Goal: Task Accomplishment & Management: Manage account settings

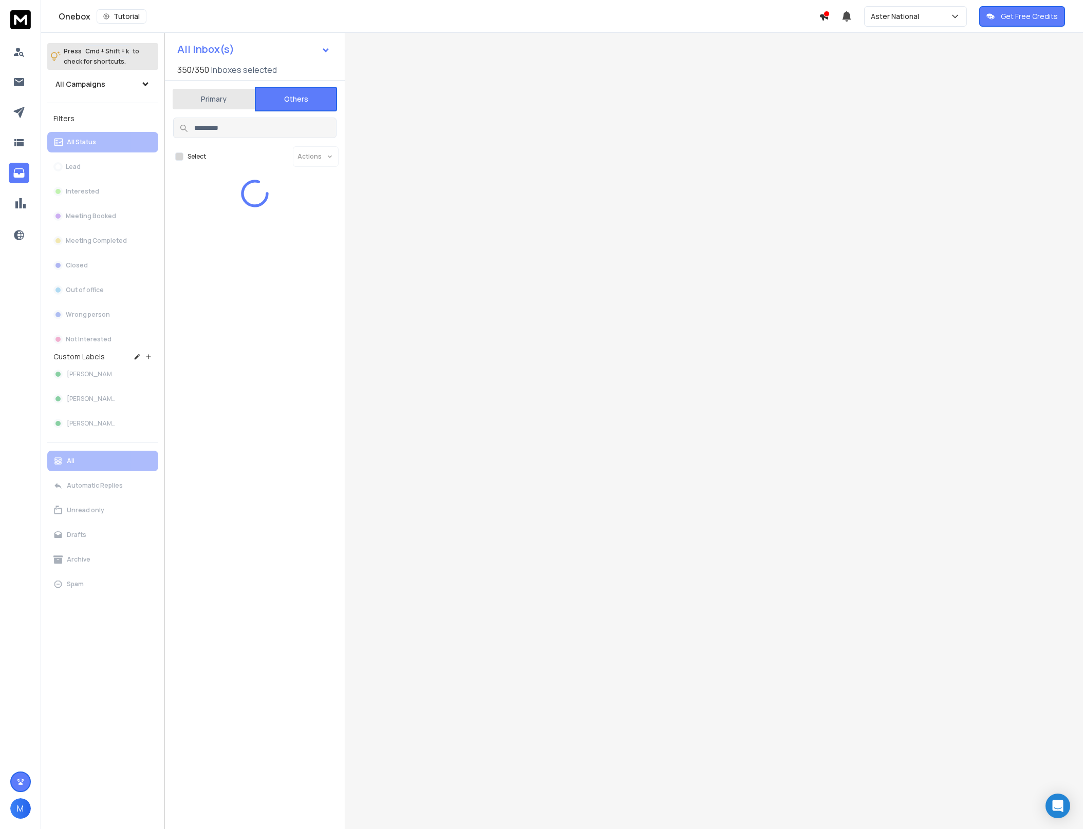
click at [337, 111] on button "Others" at bounding box center [296, 99] width 82 height 25
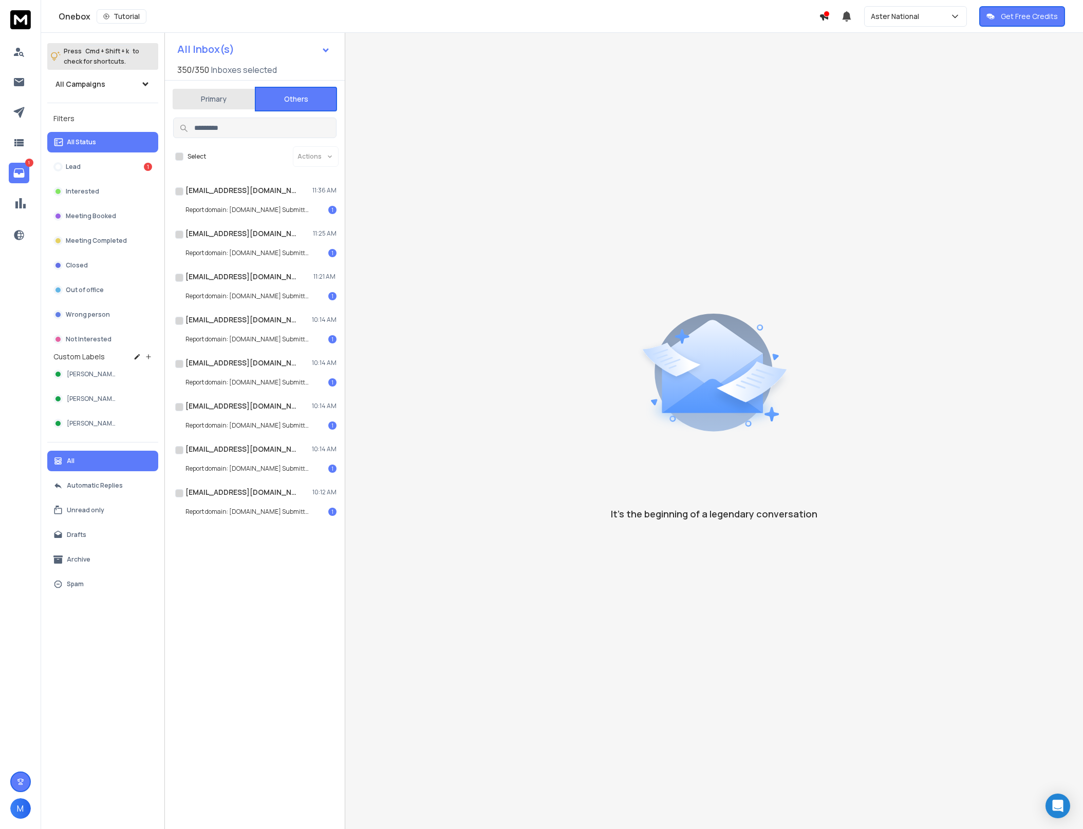
click at [250, 110] on button "Primary" at bounding box center [214, 99] width 82 height 23
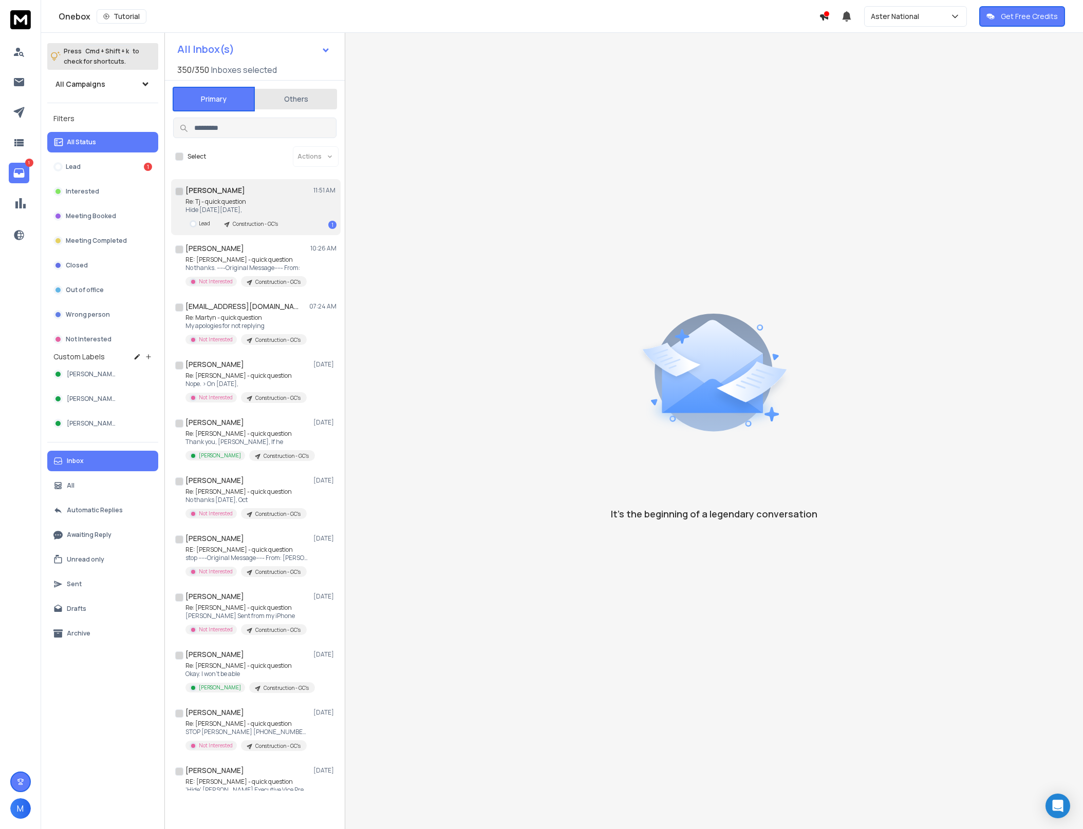
click at [336, 229] on div "Re: Tj - quick question Hide [DATE][DATE], Lead Construction - GC's 1" at bounding box center [260, 213] width 151 height 31
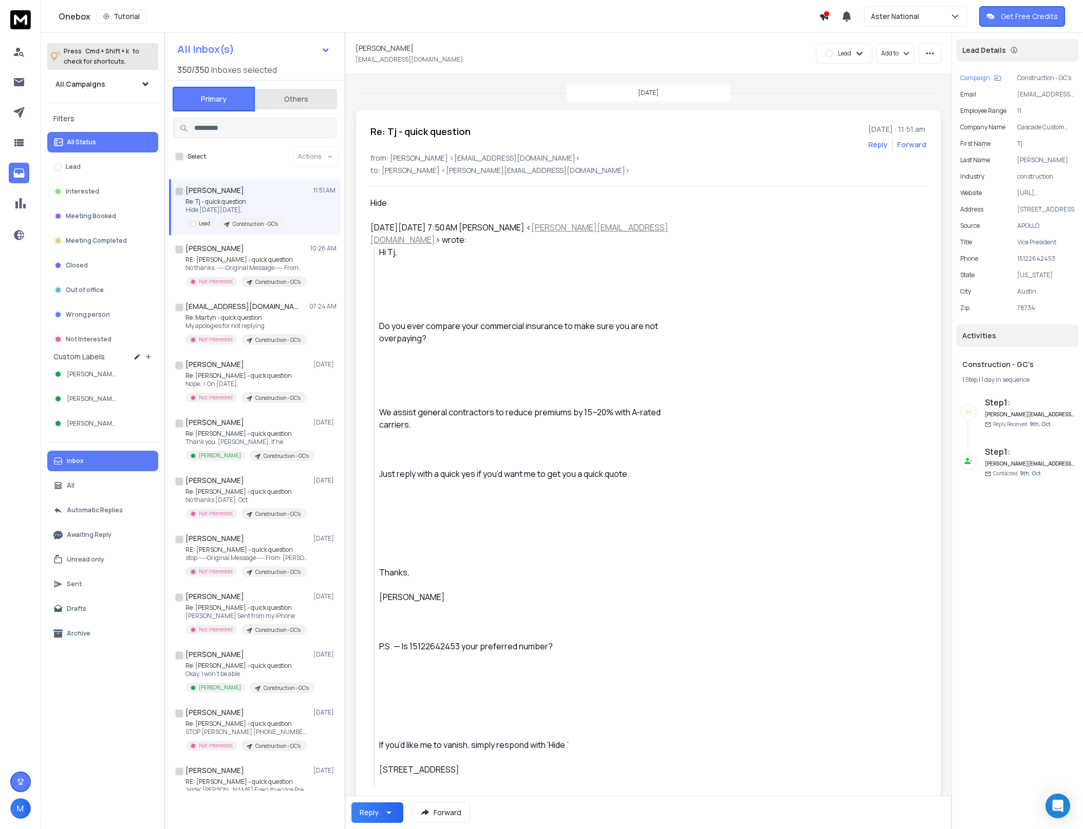
click at [855, 56] on icon at bounding box center [859, 53] width 8 height 8
click at [824, 205] on p "Not Interested" at bounding box center [823, 200] width 51 height 10
click at [337, 110] on button "Others" at bounding box center [296, 99] width 82 height 23
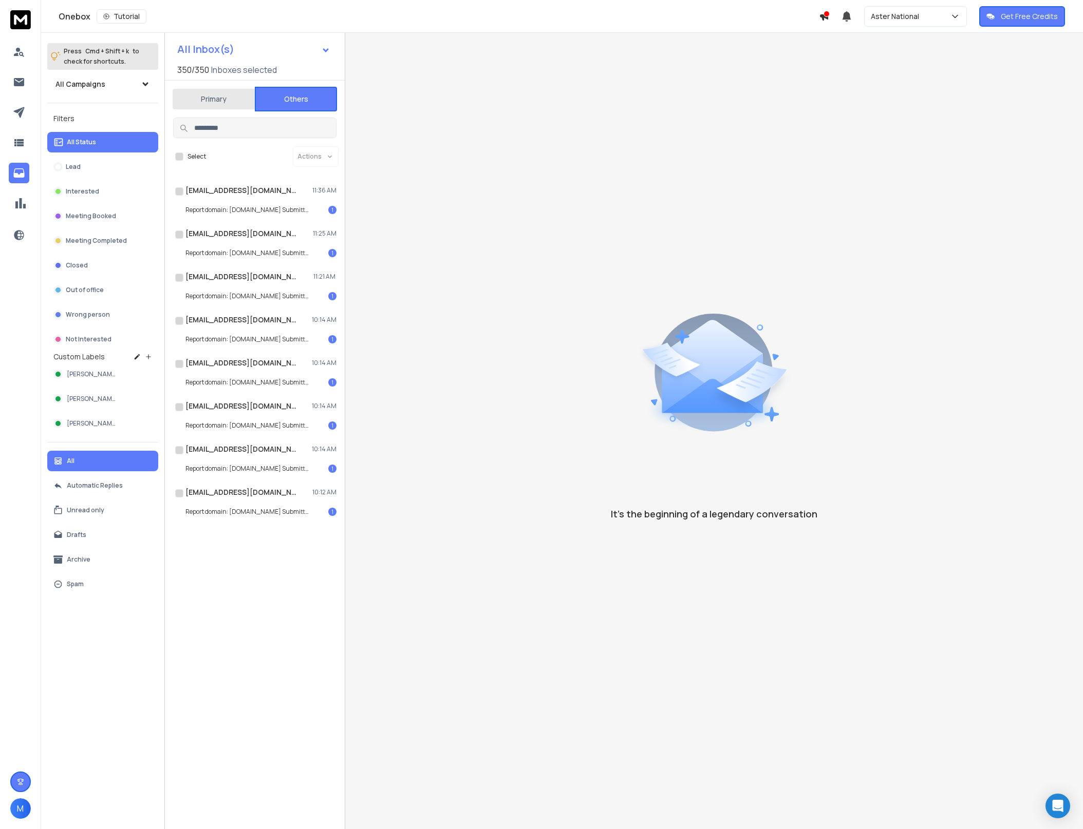
click at [255, 110] on button "Primary" at bounding box center [214, 99] width 82 height 23
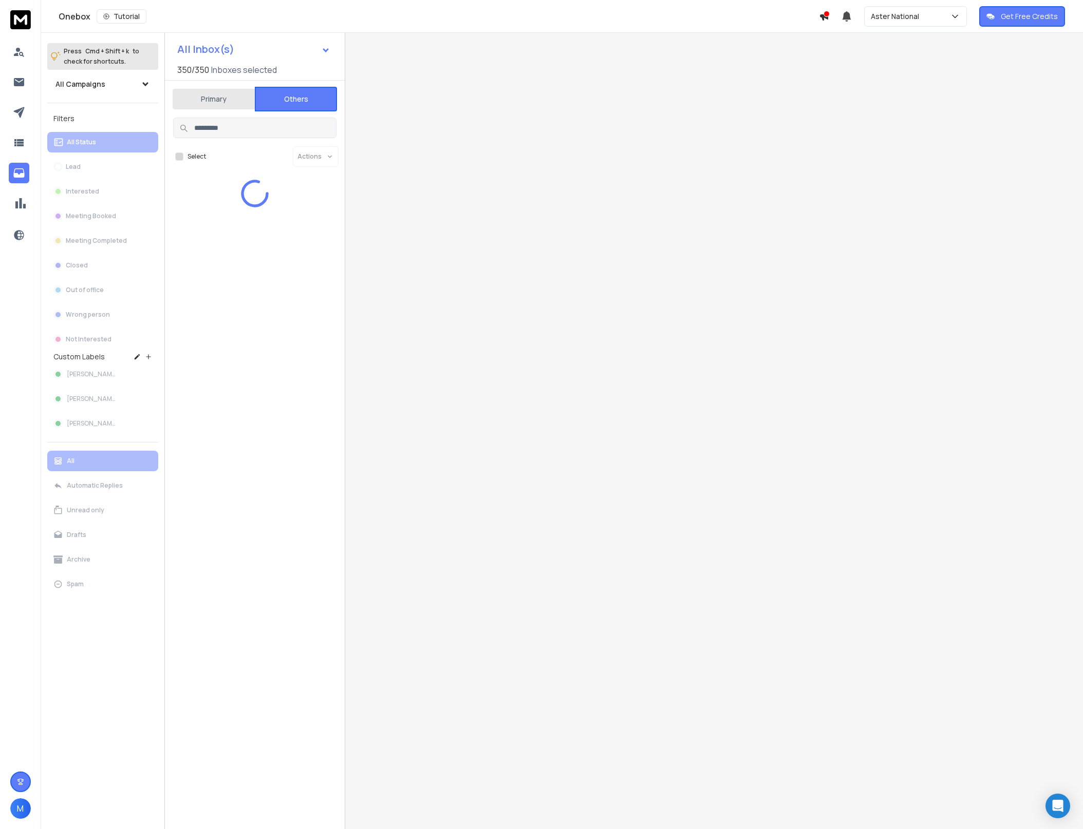
click at [330, 111] on button "Others" at bounding box center [296, 99] width 82 height 25
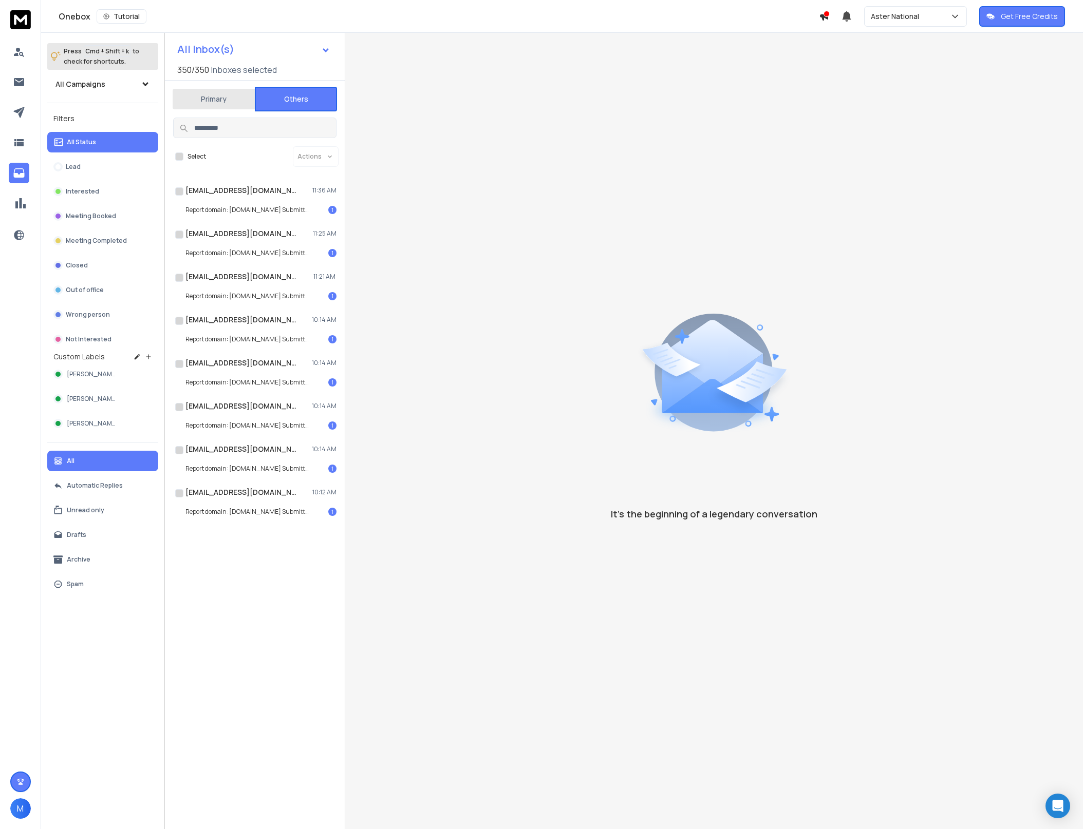
click at [240, 106] on button "Primary" at bounding box center [214, 99] width 82 height 23
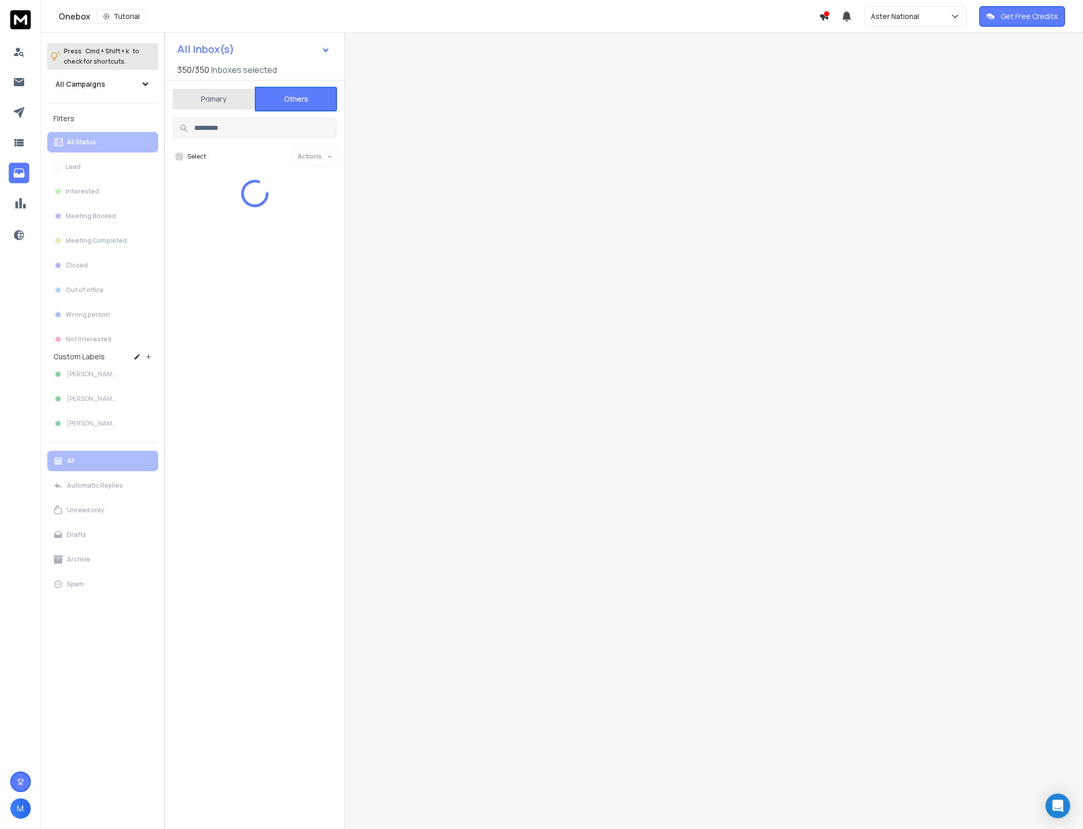
click at [334, 111] on button "Others" at bounding box center [296, 99] width 82 height 25
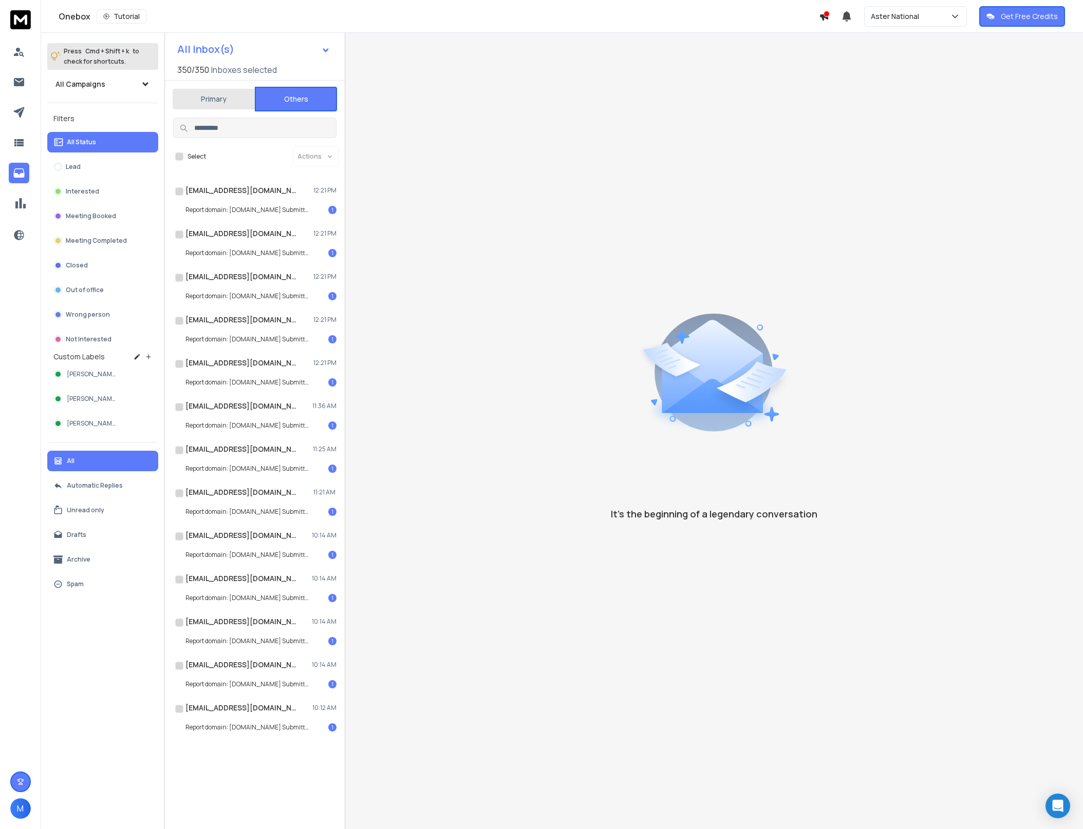
click at [249, 110] on button "Primary" at bounding box center [214, 99] width 82 height 23
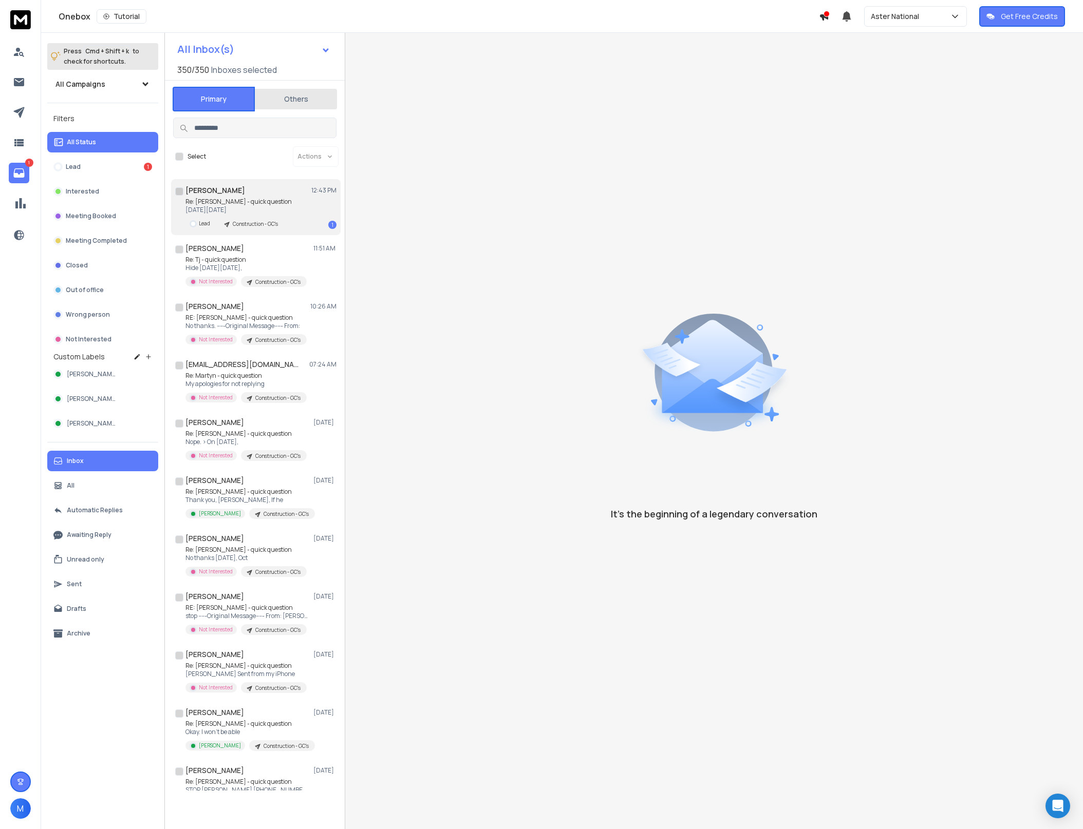
click at [292, 206] on p "Re: [PERSON_NAME] - quick question" at bounding box center [238, 202] width 106 height 8
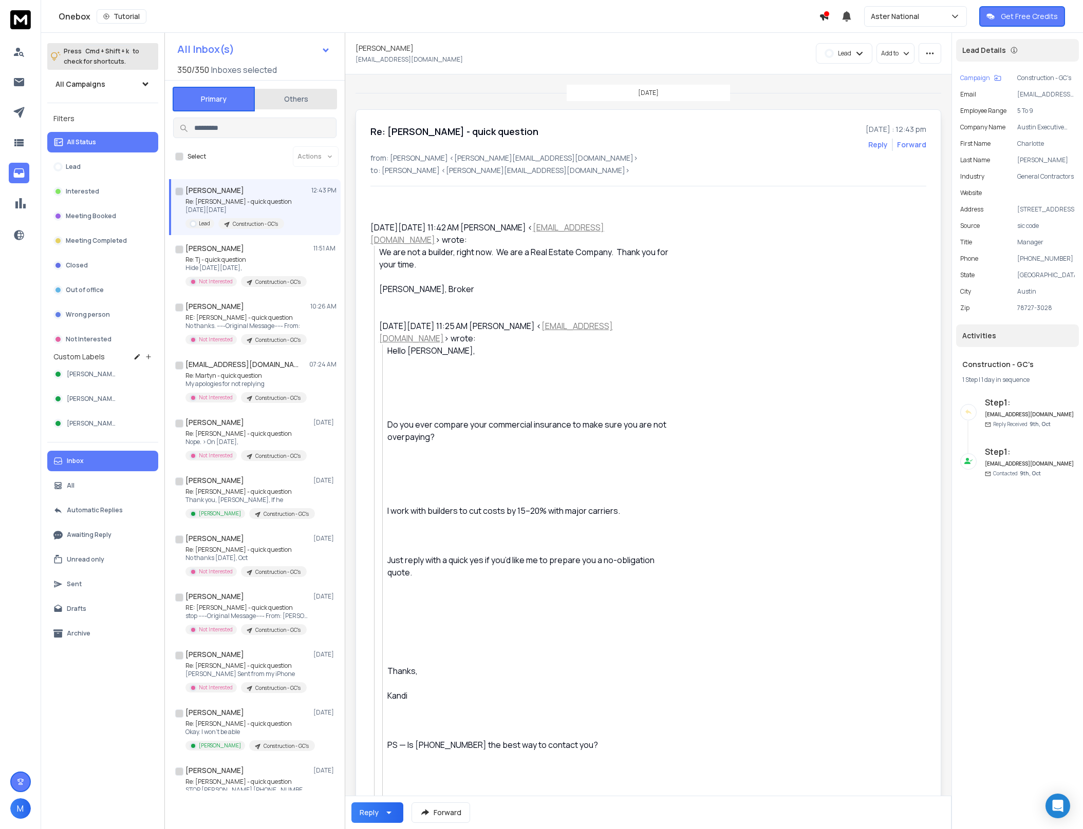
click at [821, 61] on div "Lead" at bounding box center [843, 54] width 55 height 20
click at [820, 205] on p "Not Interested" at bounding box center [823, 200] width 51 height 10
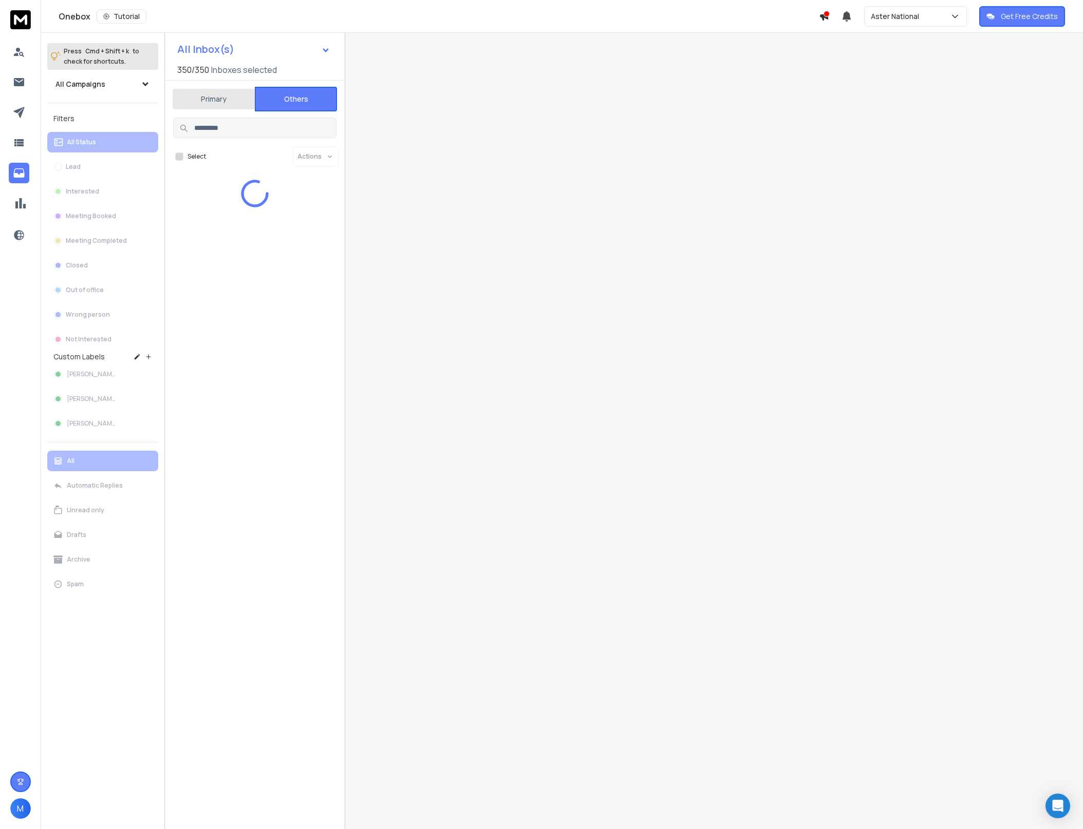
click at [312, 111] on button "Others" at bounding box center [296, 99] width 82 height 25
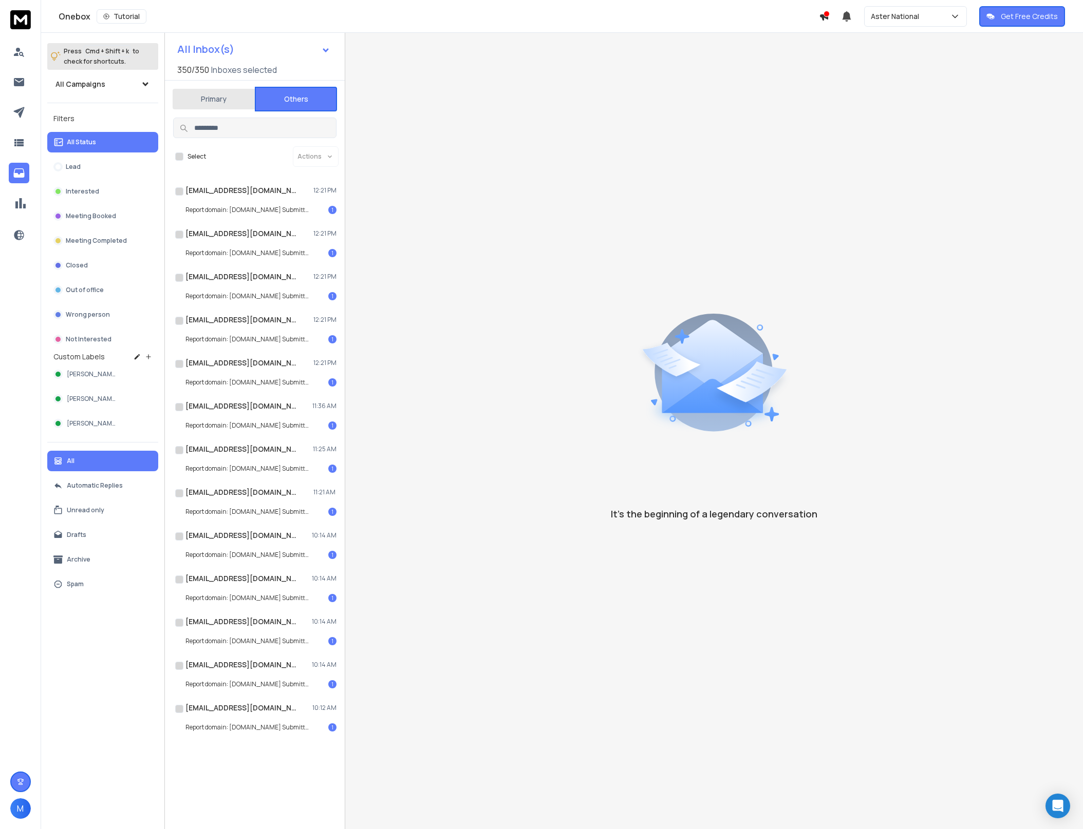
click at [253, 110] on button "Primary" at bounding box center [214, 99] width 82 height 23
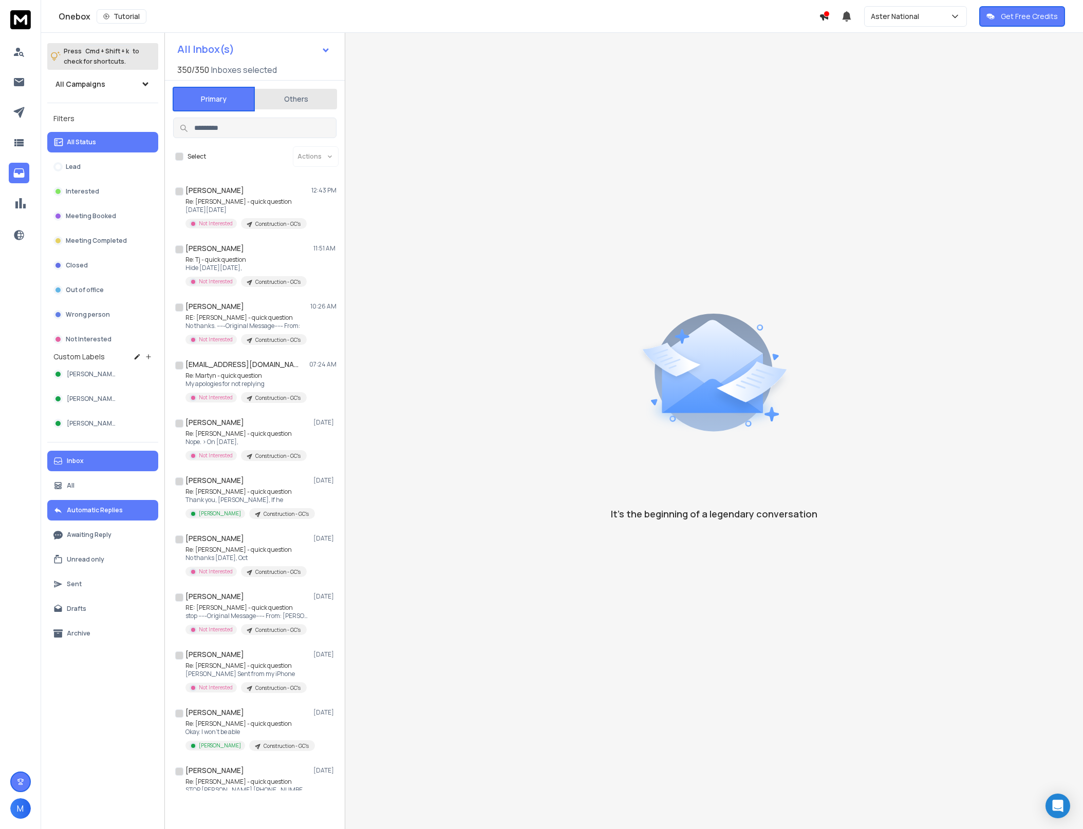
click at [120, 515] on p "Automatic Replies" at bounding box center [95, 510] width 56 height 8
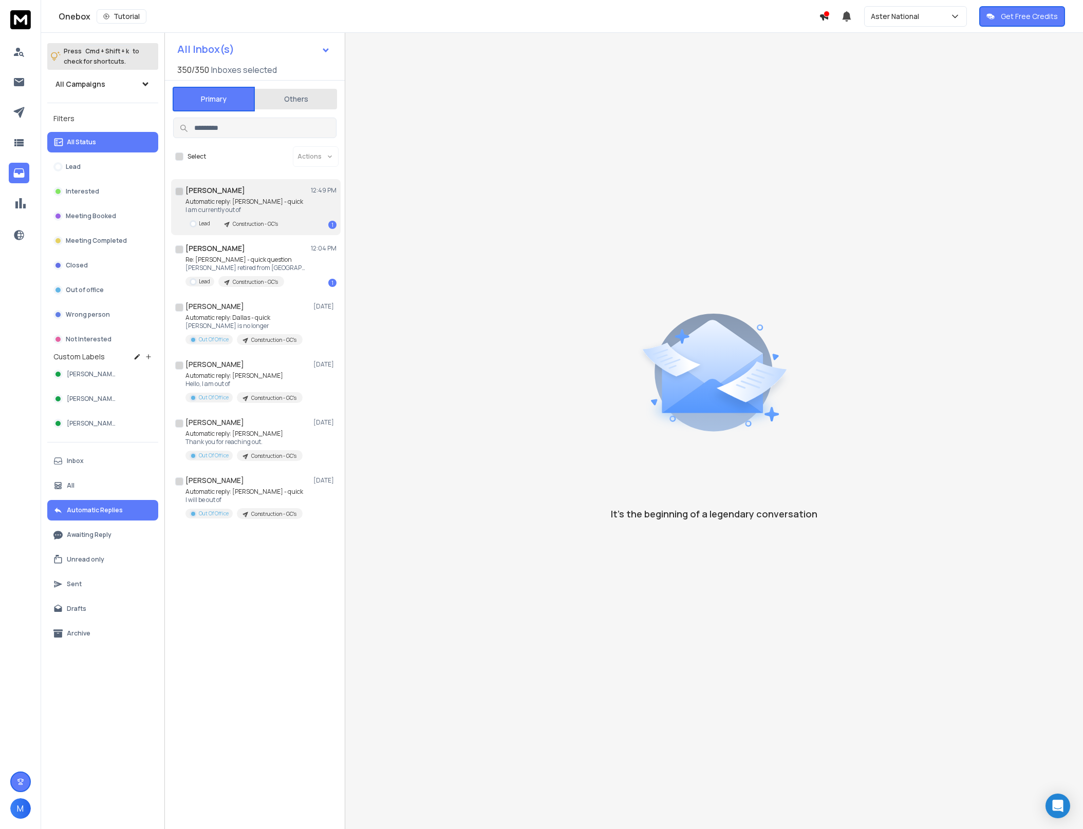
click at [297, 206] on p "Automatic reply: [PERSON_NAME] - quick" at bounding box center [244, 202] width 118 height 8
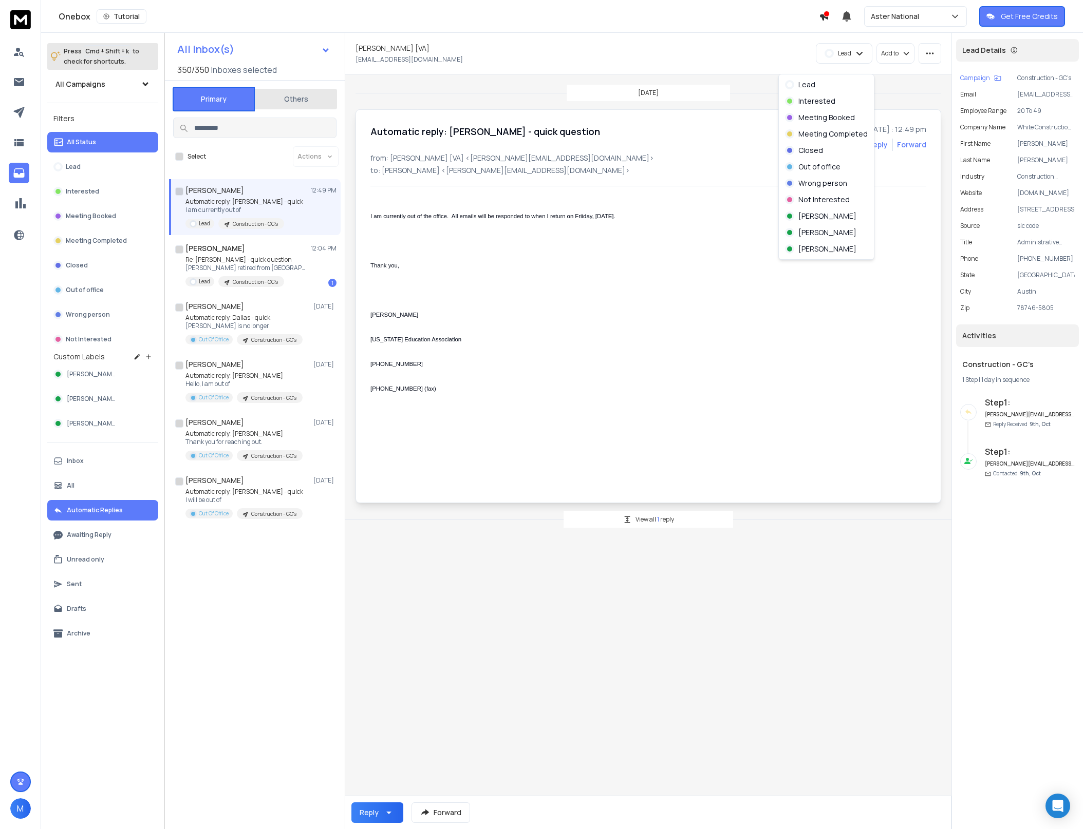
click at [855, 58] on icon at bounding box center [859, 53] width 8 height 8
click at [817, 172] on p "Out of office" at bounding box center [819, 167] width 42 height 10
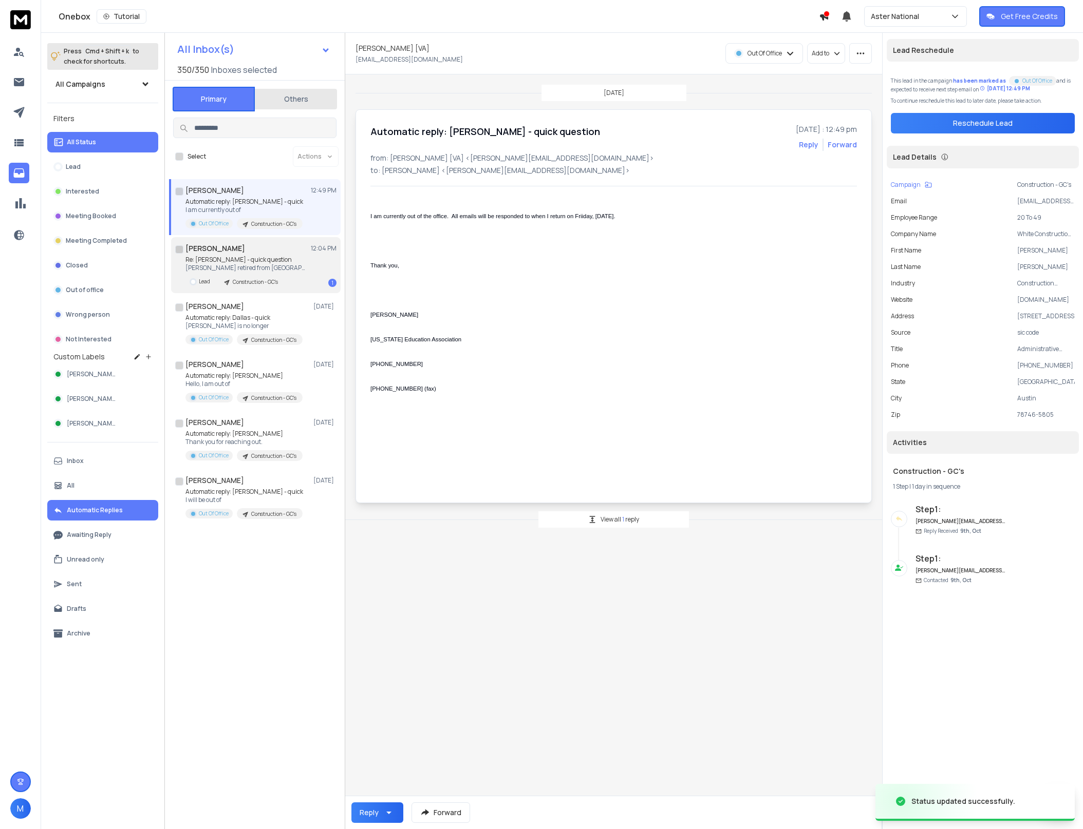
click at [299, 287] on div "Re: [PERSON_NAME] - quick question [PERSON_NAME] retired from ModernCrete Lead …" at bounding box center [246, 271] width 123 height 31
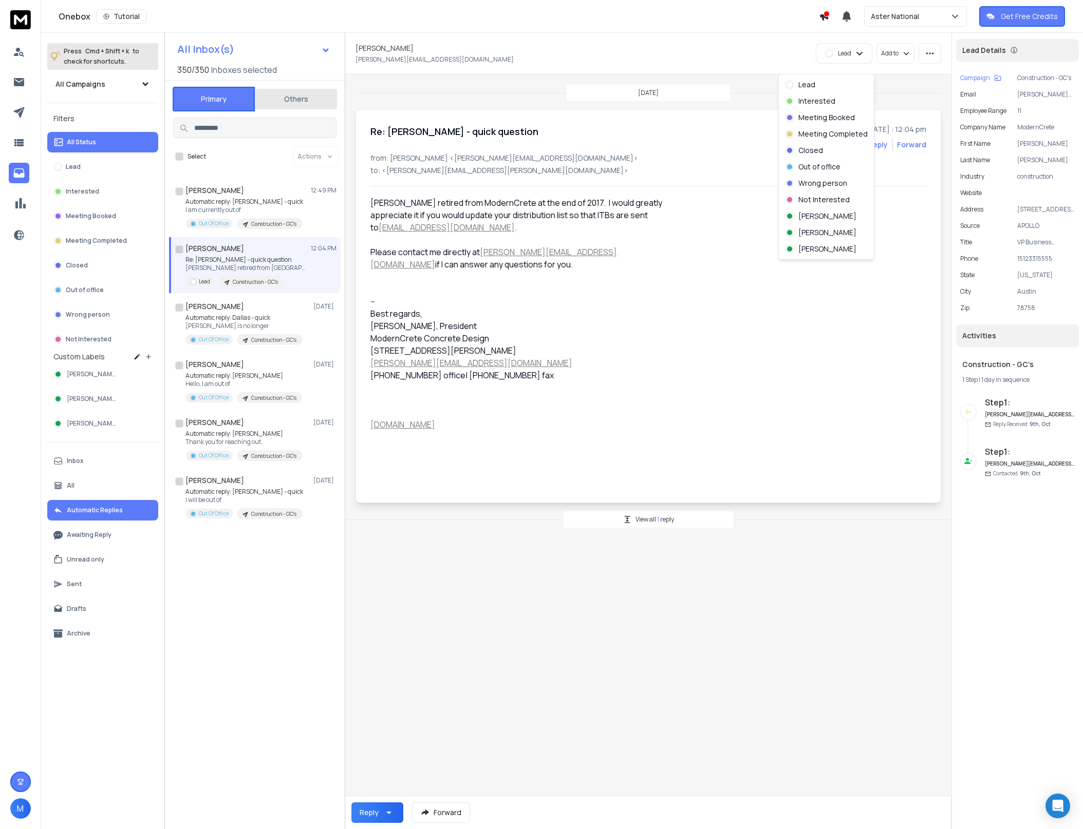
click at [833, 59] on div "Lead" at bounding box center [843, 54] width 55 height 20
click at [827, 188] on p "Wrong person" at bounding box center [822, 183] width 49 height 10
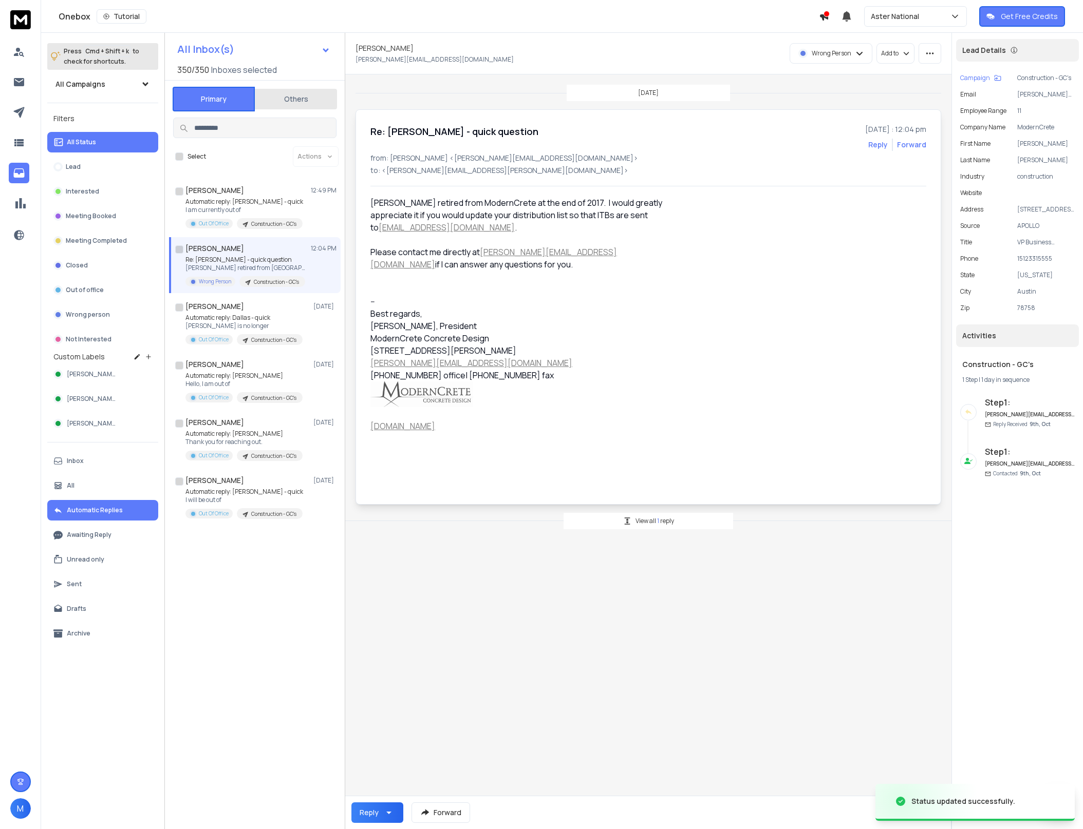
click at [327, 109] on button "Others" at bounding box center [296, 99] width 82 height 23
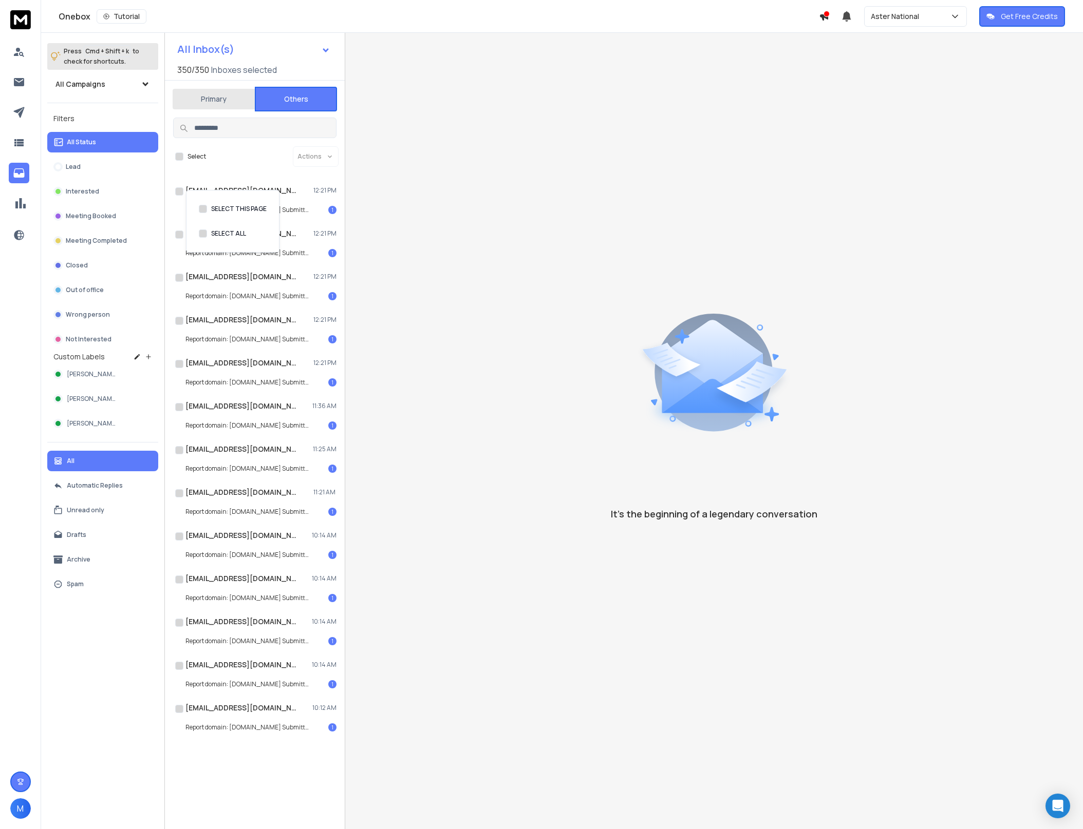
click at [207, 213] on button "SELECT THIS PAGE" at bounding box center [203, 209] width 8 height 8
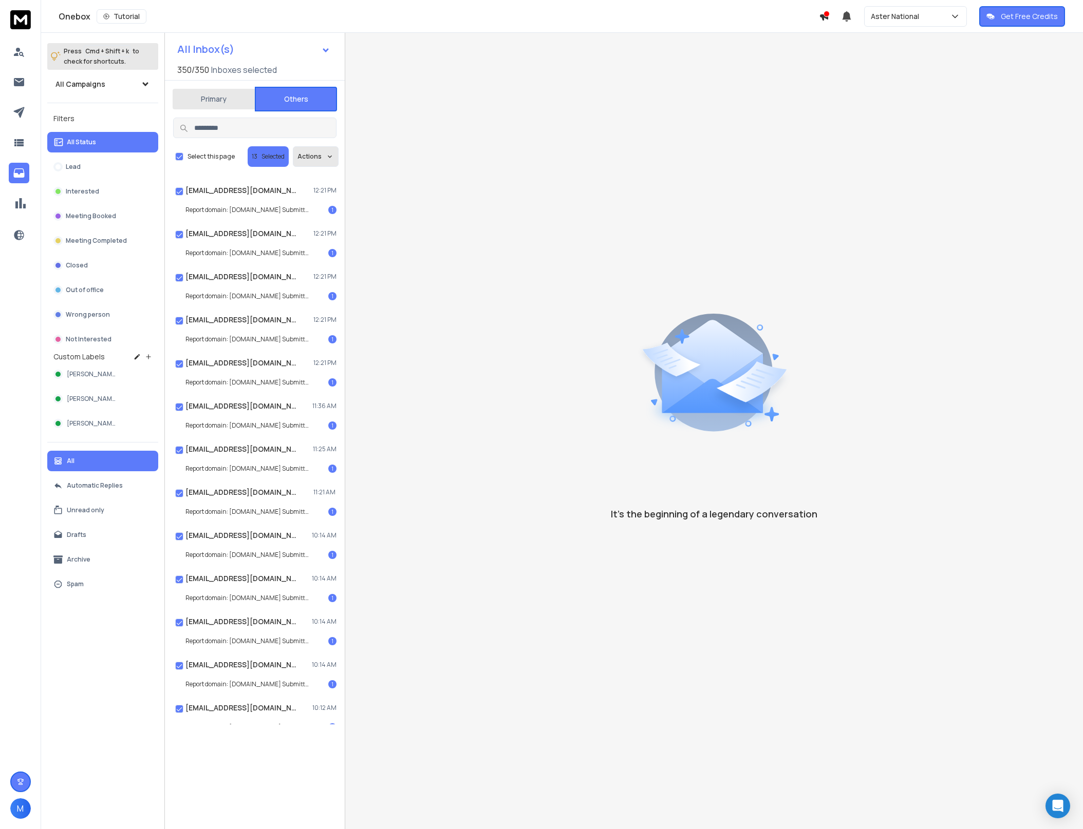
click at [321, 161] on p "Actions" at bounding box center [309, 157] width 24 height 8
click at [334, 206] on div "Delete email" at bounding box center [337, 205] width 56 height 10
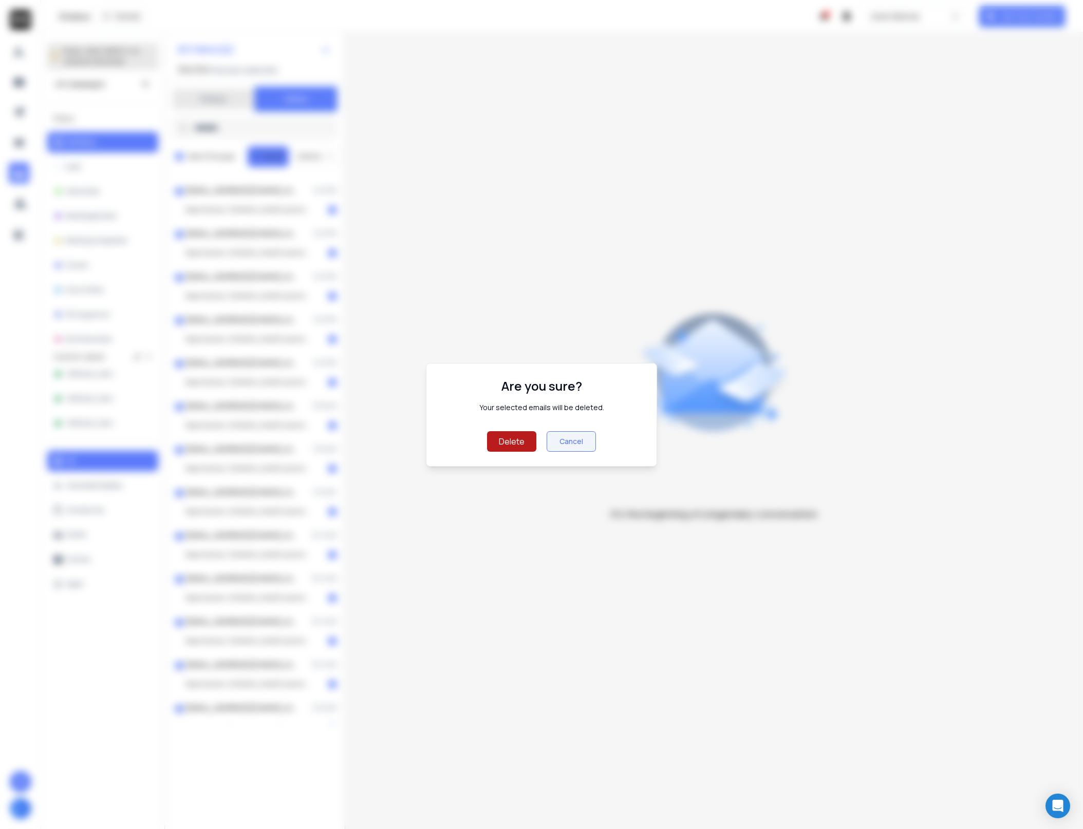
click at [514, 441] on button "Delete" at bounding box center [511, 441] width 49 height 21
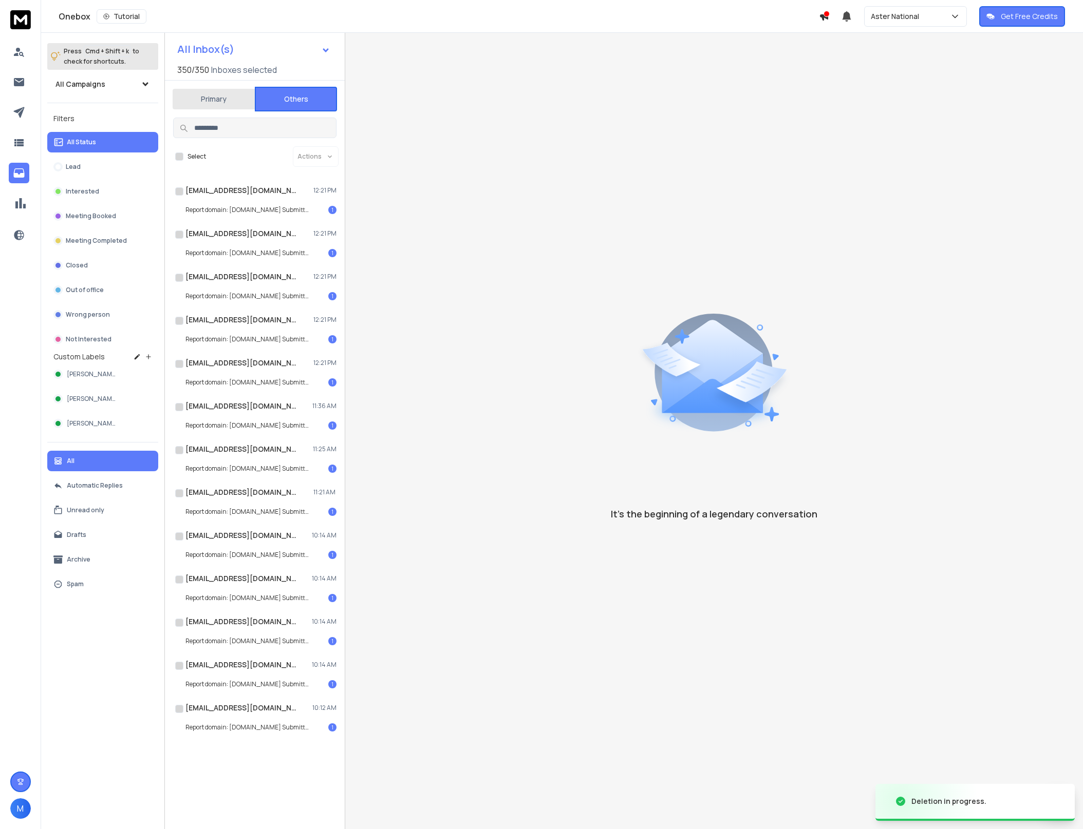
click at [255, 110] on button "Primary" at bounding box center [214, 99] width 82 height 23
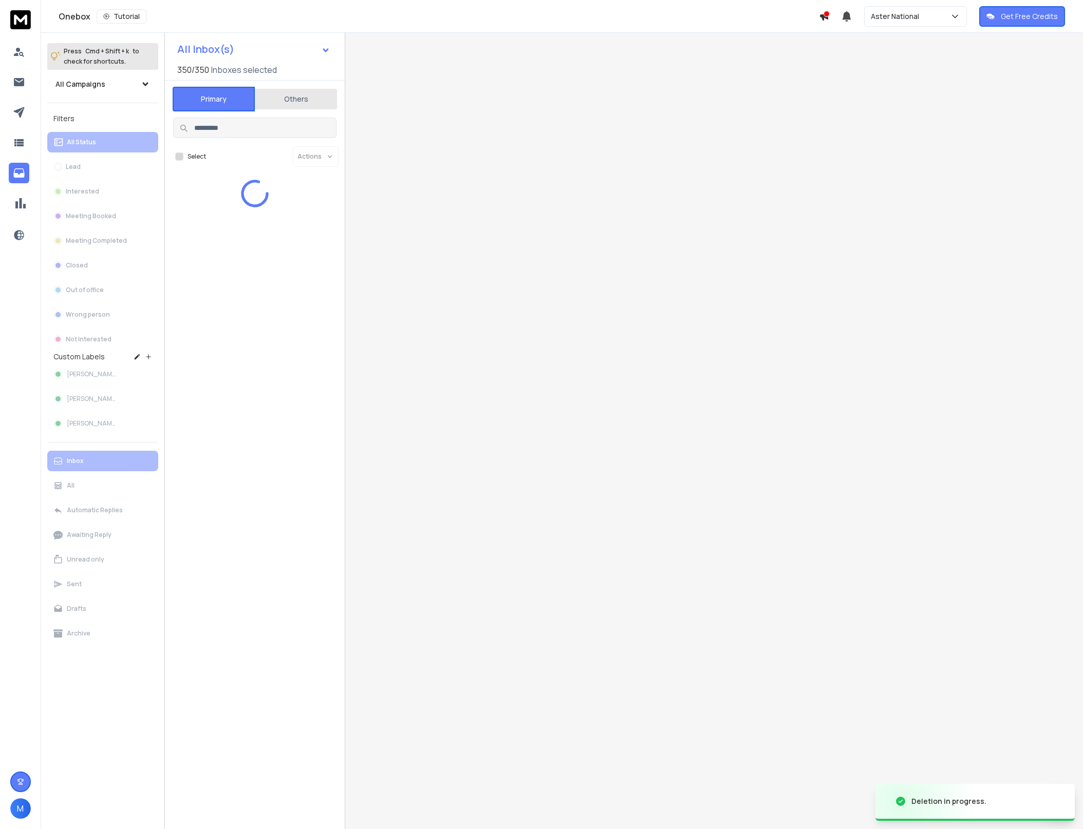
click at [293, 110] on button "Others" at bounding box center [296, 99] width 82 height 23
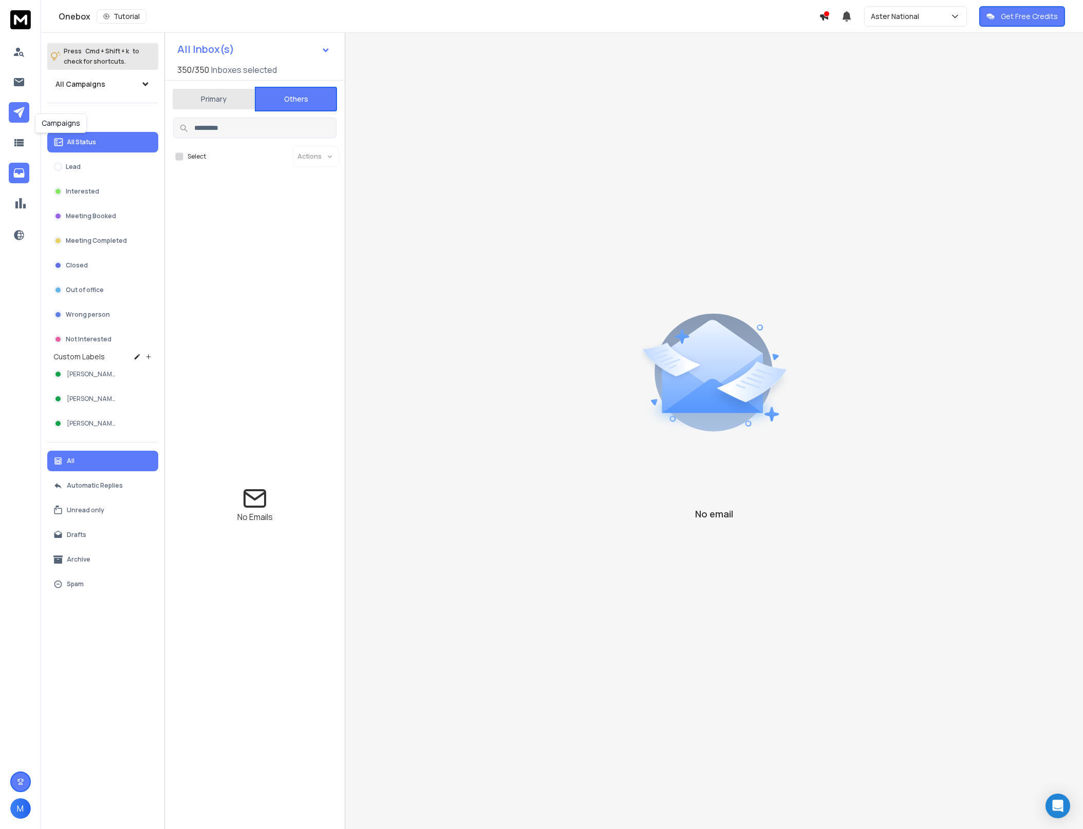
click at [25, 119] on icon at bounding box center [19, 112] width 12 height 12
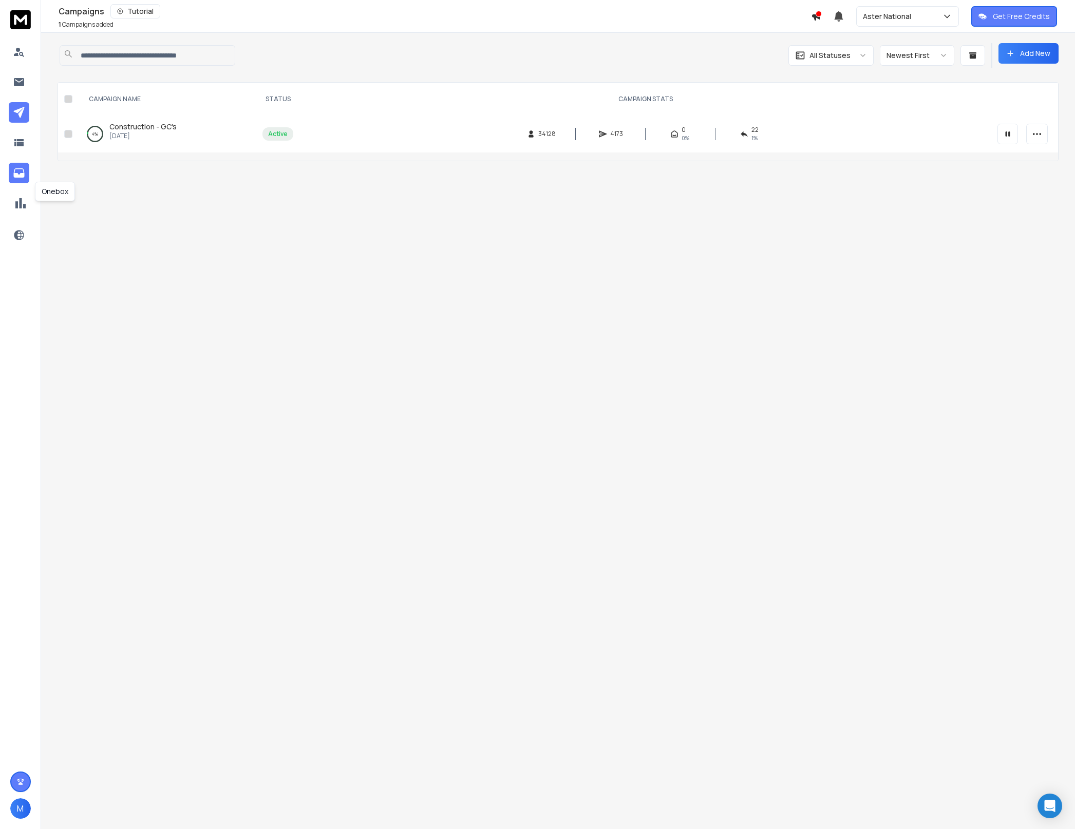
click at [25, 183] on link at bounding box center [19, 173] width 21 height 21
